Goal: Check status

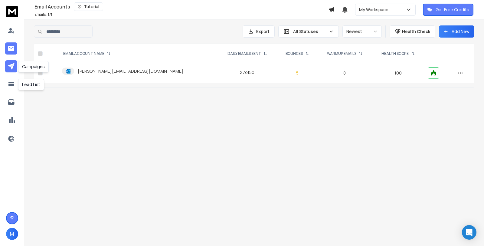
click at [5, 67] on link at bounding box center [11, 66] width 12 height 12
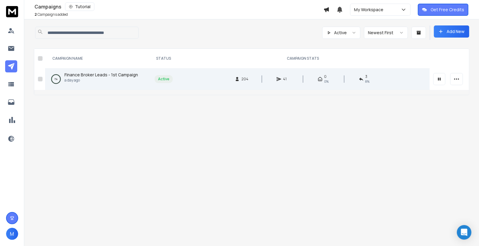
click at [105, 74] on span "Finance Broker Leads - 1st Campaign" at bounding box center [101, 75] width 74 height 6
